Goal: Information Seeking & Learning: Check status

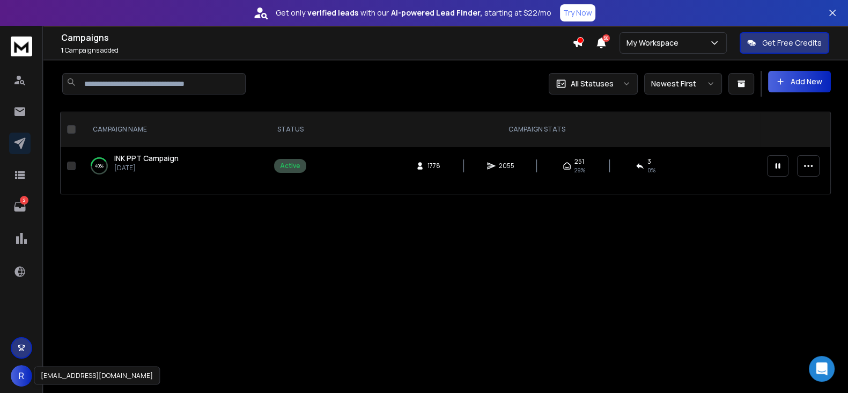
click at [22, 377] on span "R" at bounding box center [21, 375] width 21 height 21
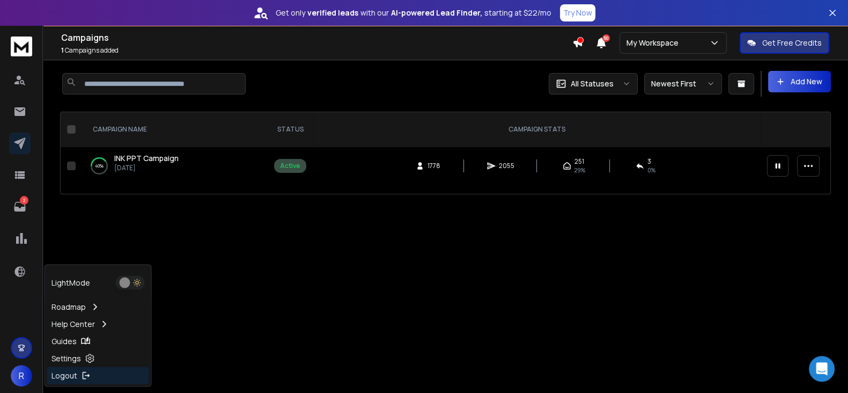
click at [74, 367] on div "Logout" at bounding box center [98, 375] width 102 height 17
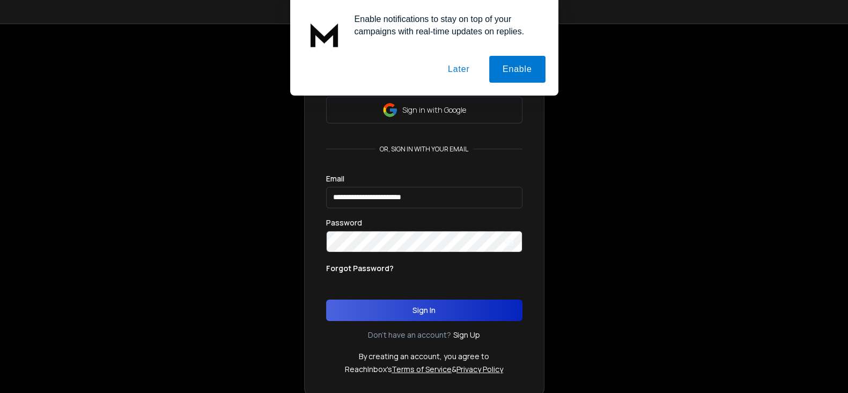
click at [358, 194] on input "**********" at bounding box center [424, 197] width 196 height 21
type input "**********"
click at [442, 303] on button "Sign In" at bounding box center [424, 309] width 196 height 21
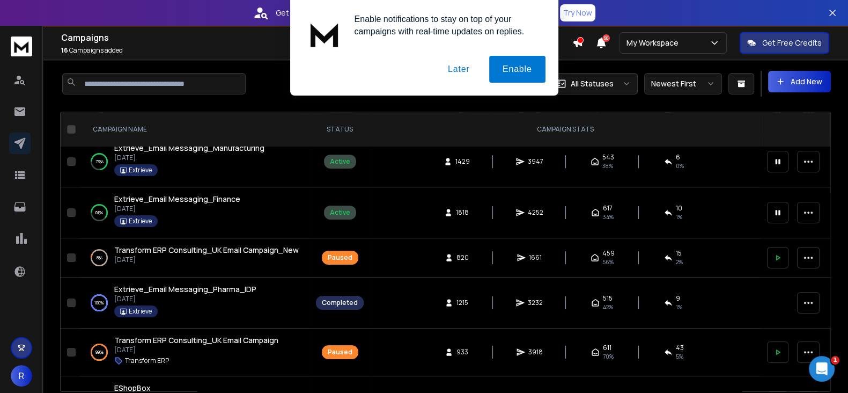
scroll to position [402, 0]
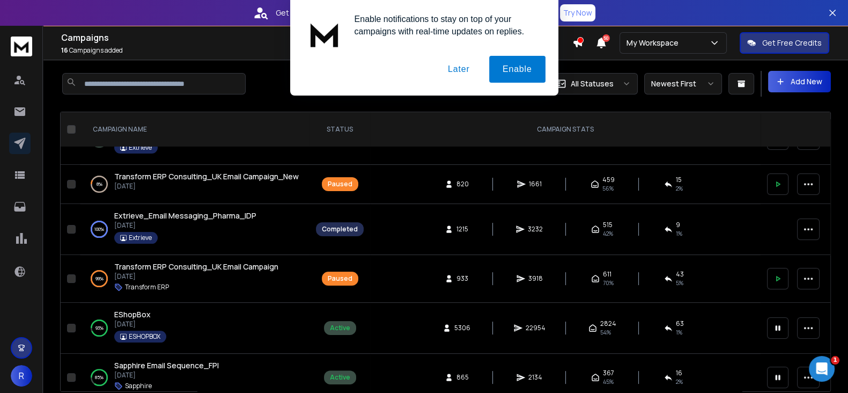
click at [458, 67] on button "Later" at bounding box center [458, 69] width 48 height 27
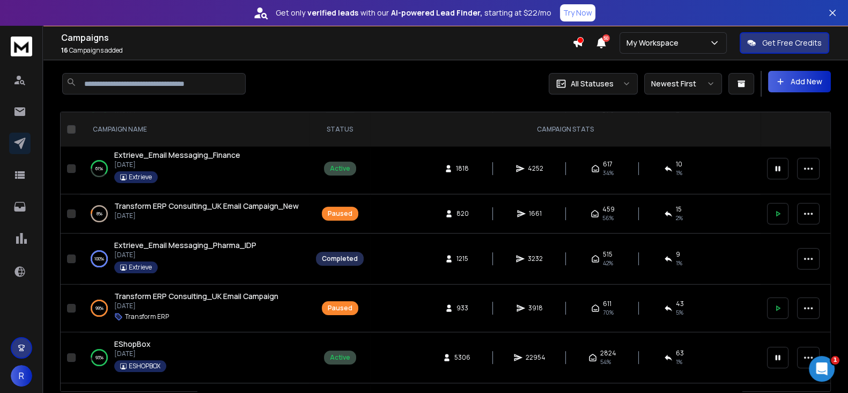
scroll to position [515, 0]
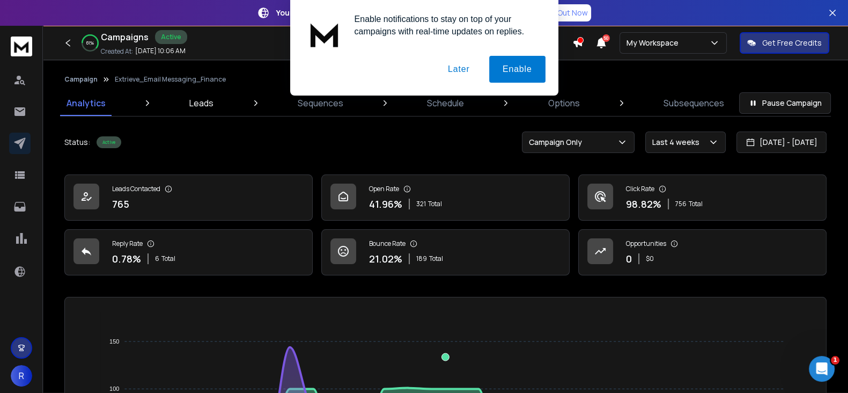
click at [200, 106] on p "Leads" at bounding box center [201, 103] width 24 height 13
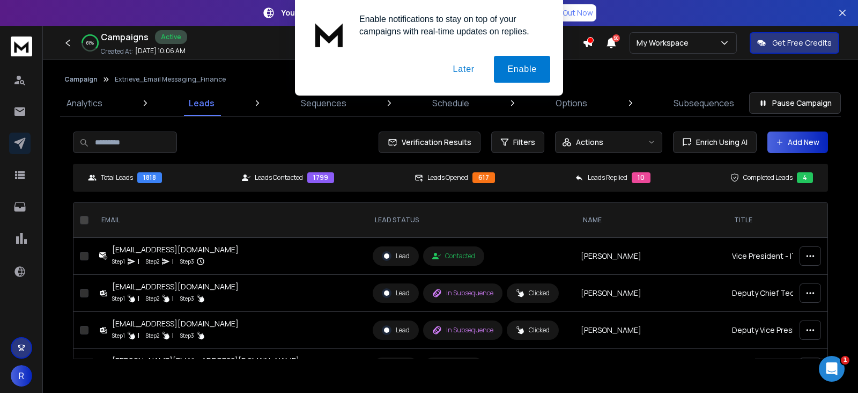
click at [459, 75] on button "Later" at bounding box center [463, 69] width 48 height 27
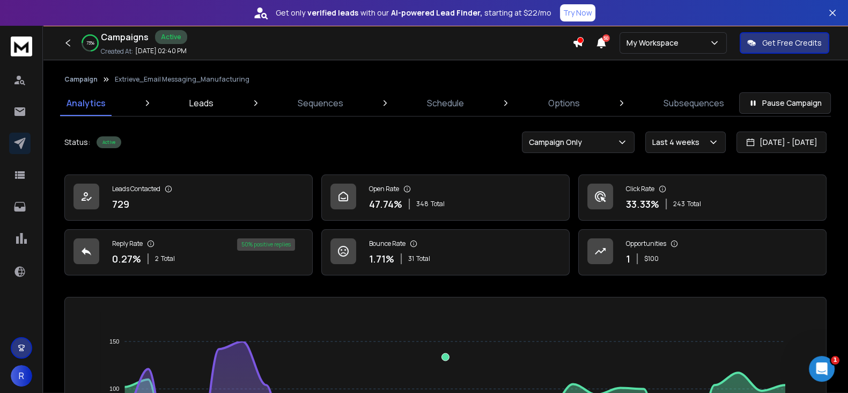
click at [190, 112] on link "Leads" at bounding box center [201, 103] width 37 height 26
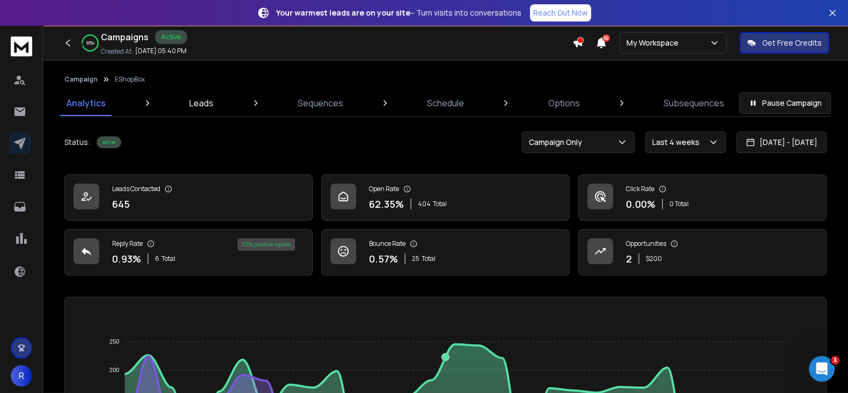
click at [206, 106] on p "Leads" at bounding box center [201, 103] width 24 height 13
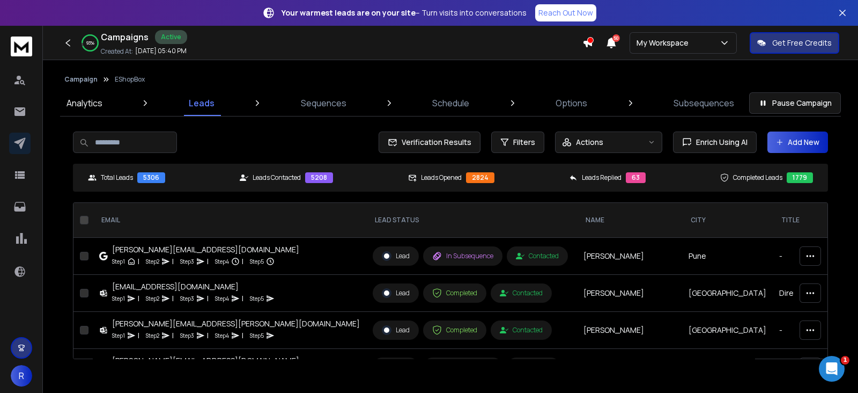
click at [87, 108] on p "Analytics" at bounding box center [85, 103] width 36 height 13
click at [88, 106] on p "Analytics" at bounding box center [85, 103] width 36 height 13
click at [91, 110] on link "Analytics" at bounding box center [84, 103] width 49 height 26
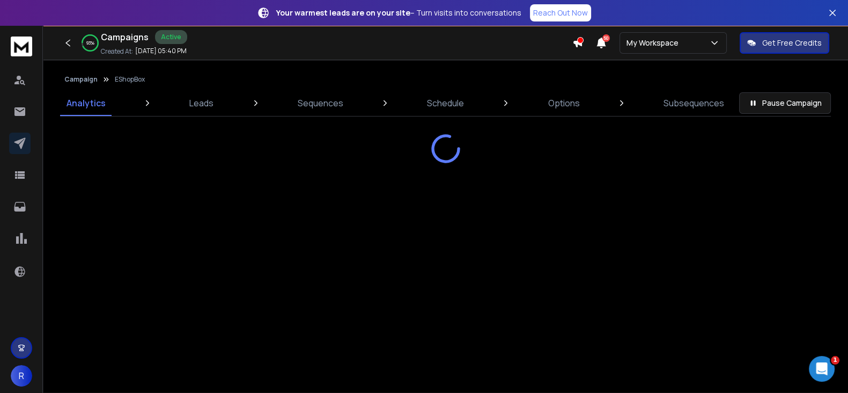
click at [98, 110] on link "Analytics" at bounding box center [86, 103] width 52 height 26
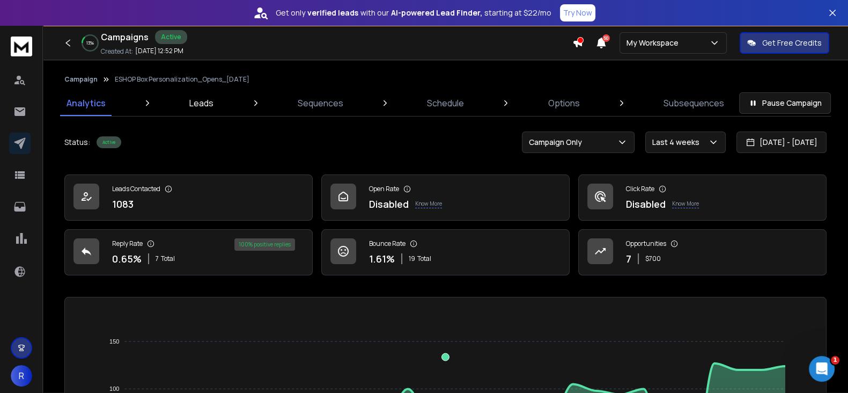
click at [219, 113] on link "Leads" at bounding box center [201, 103] width 37 height 26
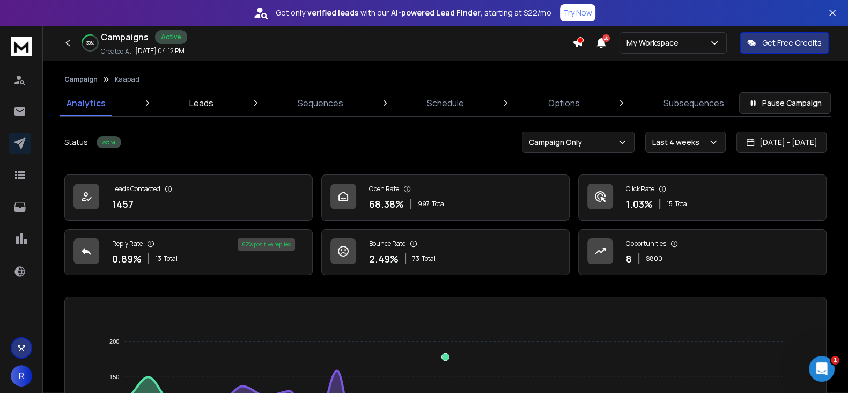
click at [217, 108] on link "Leads" at bounding box center [201, 103] width 37 height 26
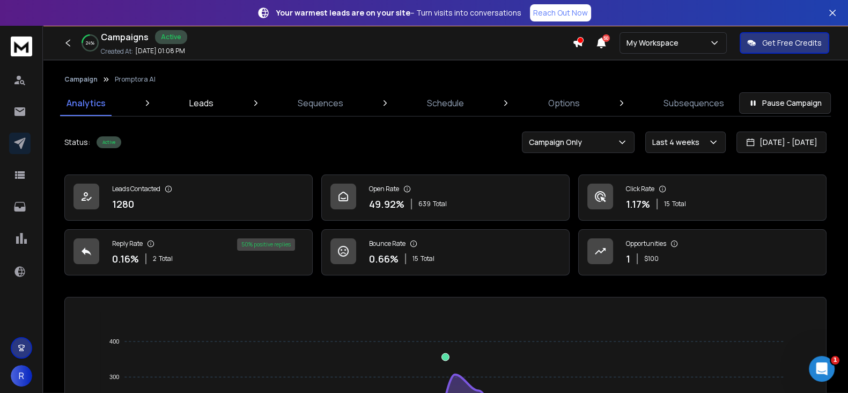
click at [215, 111] on link "Leads" at bounding box center [201, 103] width 37 height 26
click at [204, 112] on link "Leads" at bounding box center [201, 103] width 37 height 26
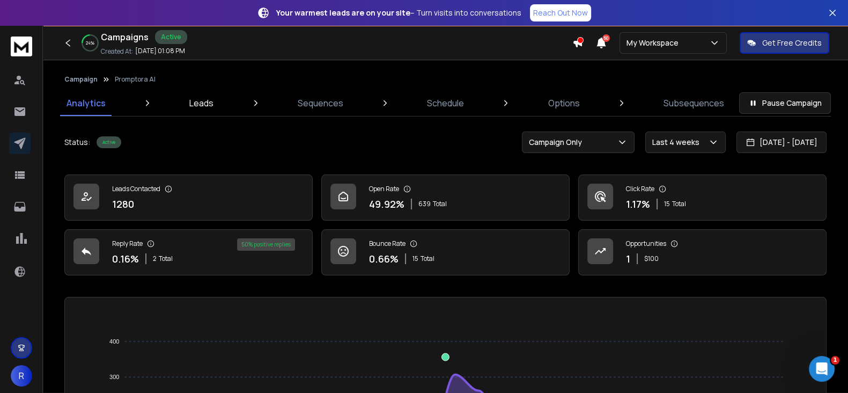
click at [204, 112] on link "Leads" at bounding box center [201, 103] width 37 height 26
click at [187, 105] on link "Leads" at bounding box center [201, 103] width 37 height 26
click at [201, 108] on p "Leads" at bounding box center [201, 103] width 24 height 13
click at [202, 108] on p "Leads" at bounding box center [201, 103] width 24 height 13
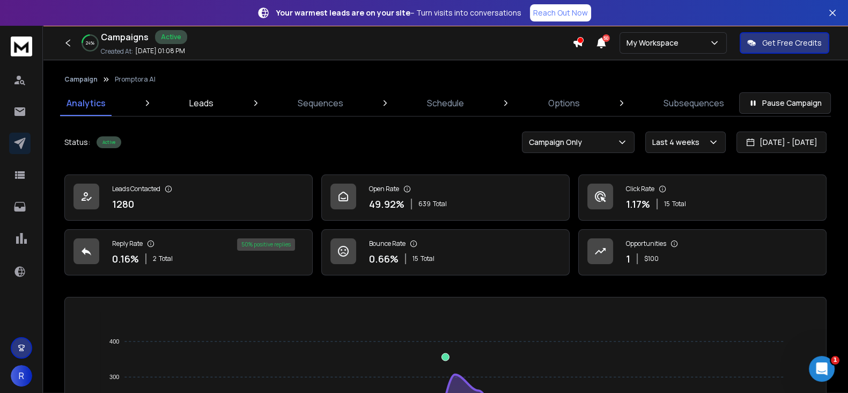
click at [197, 107] on p "Leads" at bounding box center [201, 103] width 24 height 13
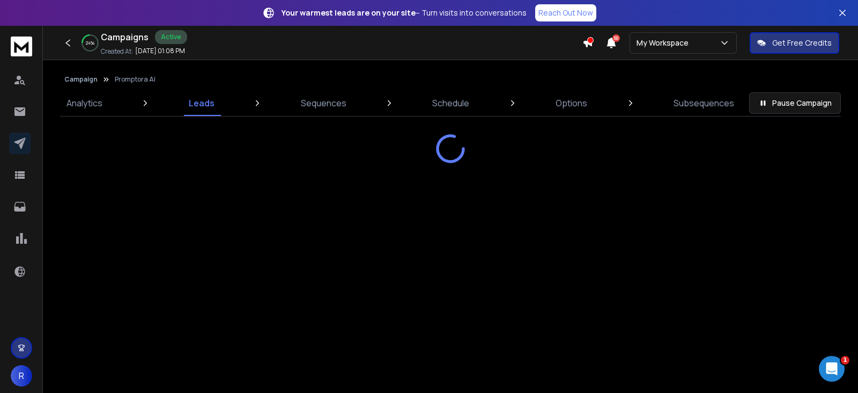
click at [197, 108] on p "Leads" at bounding box center [202, 103] width 26 height 13
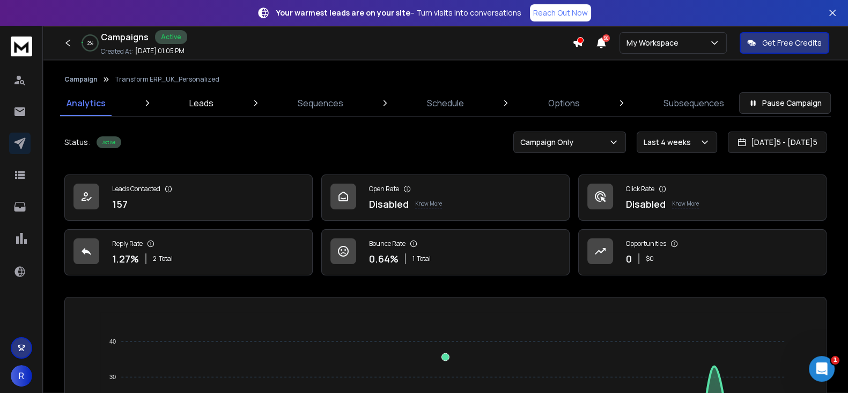
click at [191, 110] on link "Leads" at bounding box center [201, 103] width 37 height 26
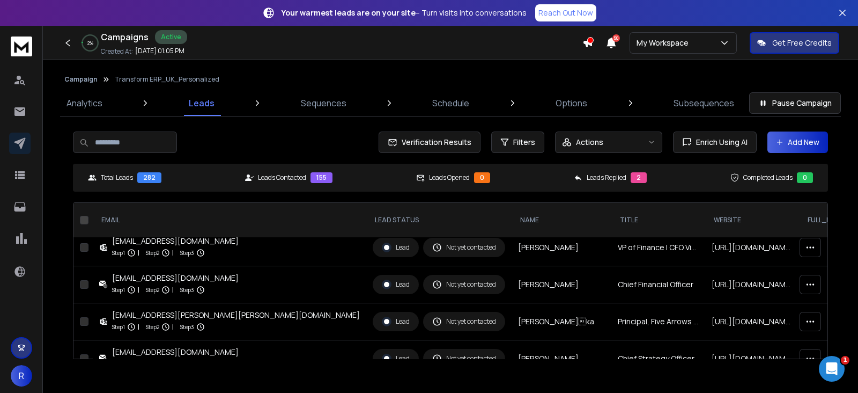
scroll to position [67, 0]
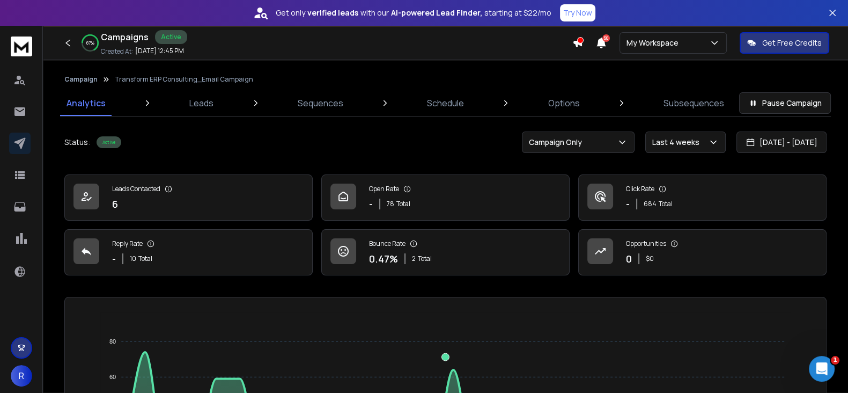
click at [211, 116] on div "Analytics Leads Sequences Schedule Options Subsequences Pause Campaign" at bounding box center [445, 103] width 771 height 26
click at [201, 111] on link "Leads" at bounding box center [201, 103] width 37 height 26
click at [202, 111] on link "Leads" at bounding box center [201, 103] width 37 height 26
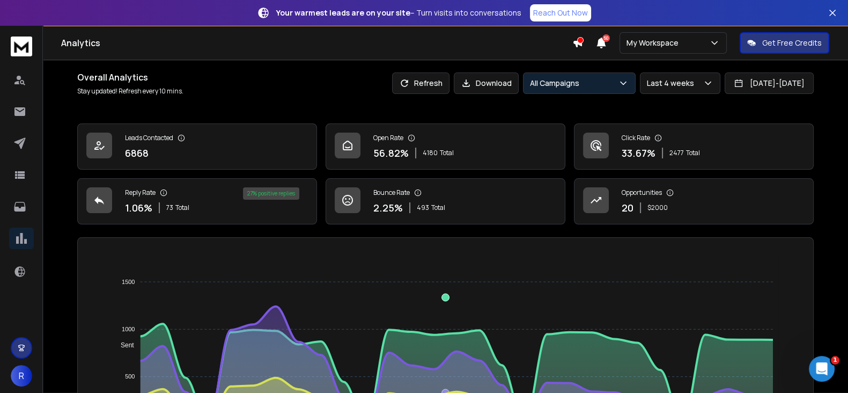
click at [618, 84] on icon at bounding box center [623, 83] width 11 height 11
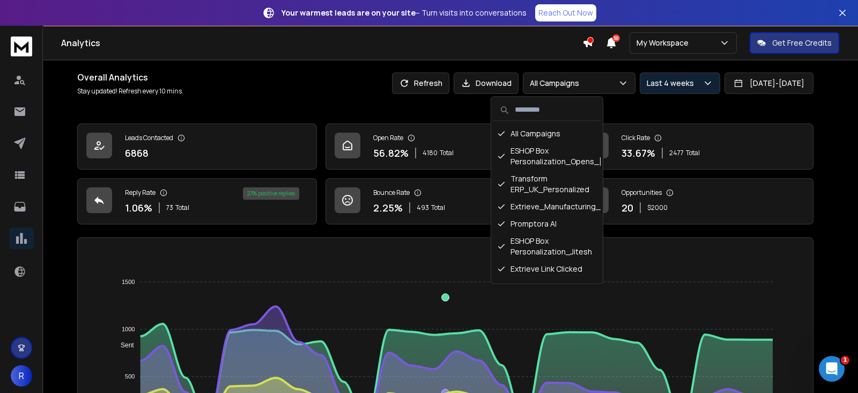
click at [676, 90] on button "Last 4 weeks" at bounding box center [680, 82] width 80 height 21
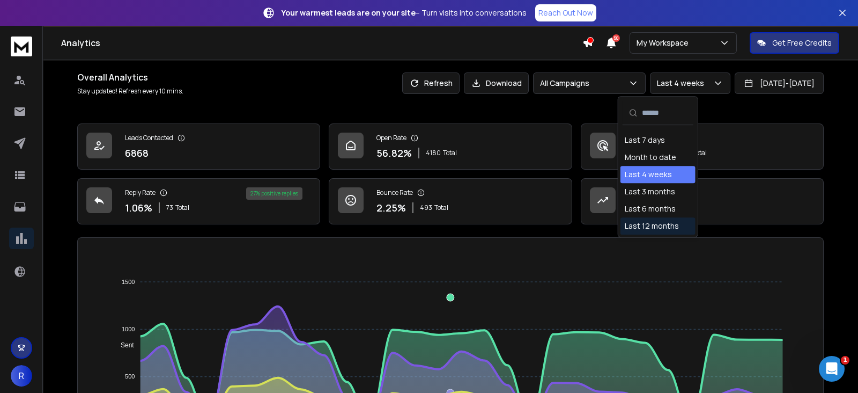
click at [665, 233] on div "Last 12 months" at bounding box center [658, 225] width 75 height 17
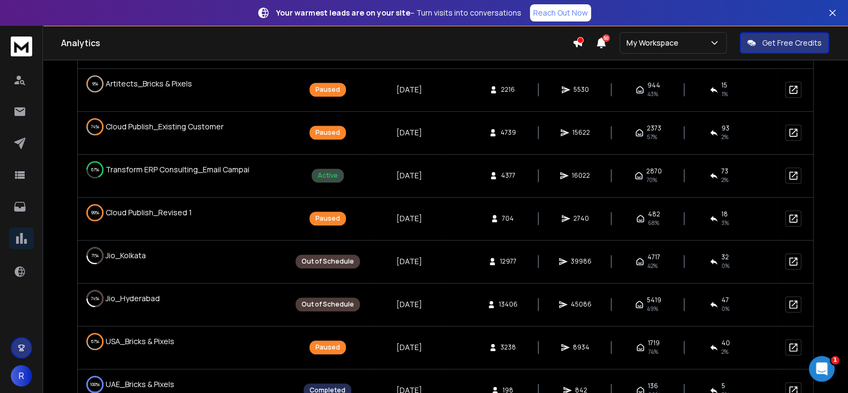
scroll to position [1061, 0]
